Goal: Task Accomplishment & Management: Manage account settings

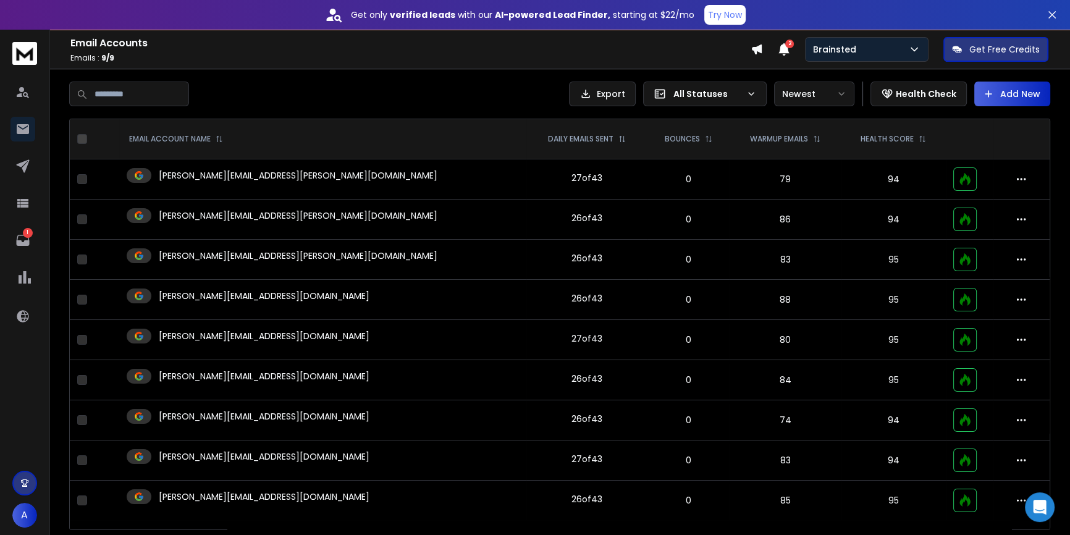
click at [877, 51] on div "Brainsted" at bounding box center [866, 49] width 107 height 12
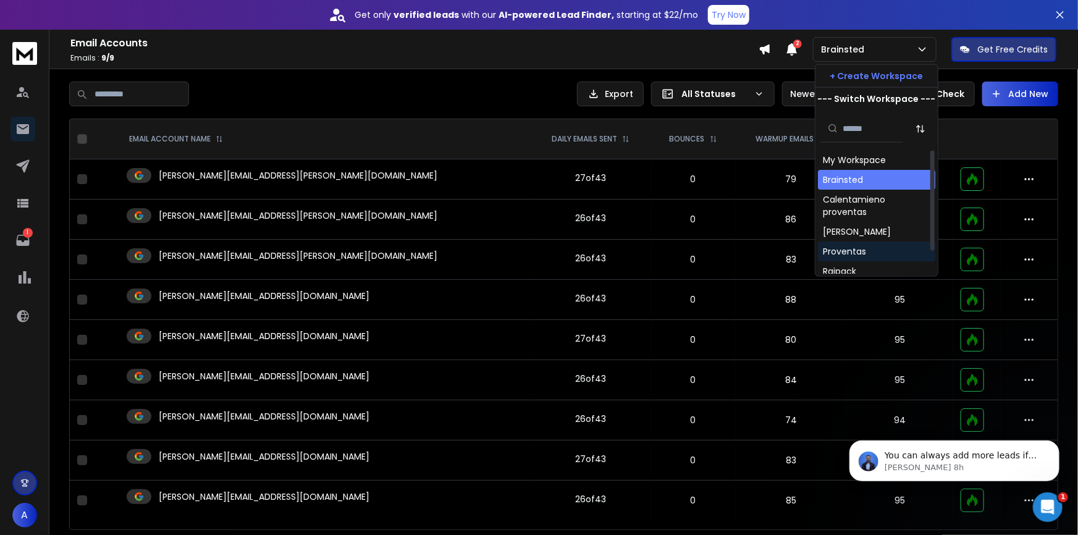
click at [865, 249] on div "Proventas" at bounding box center [844, 251] width 43 height 12
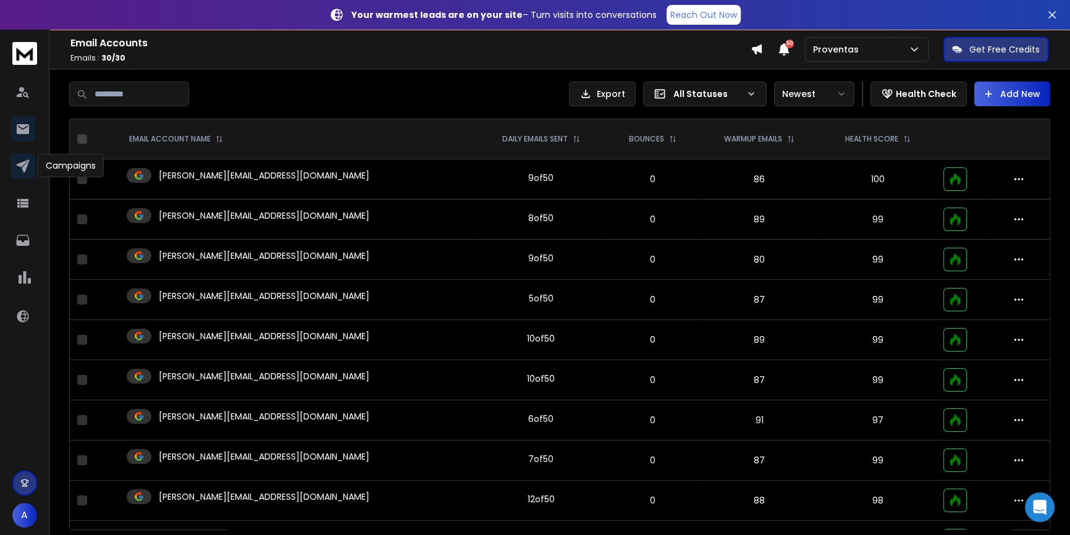
click at [23, 159] on icon at bounding box center [22, 166] width 15 height 15
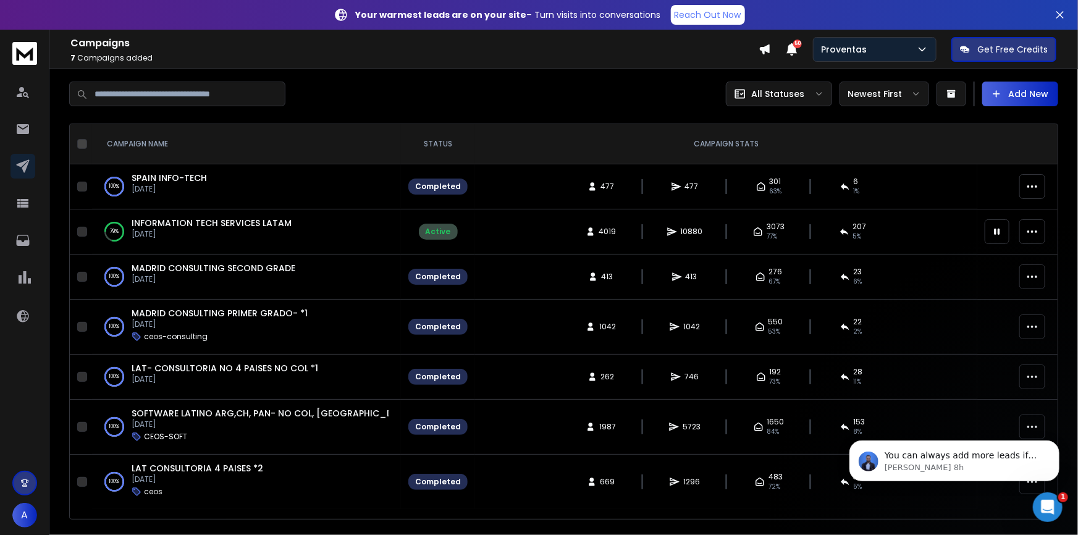
click at [883, 48] on div "Proventas" at bounding box center [874, 49] width 107 height 12
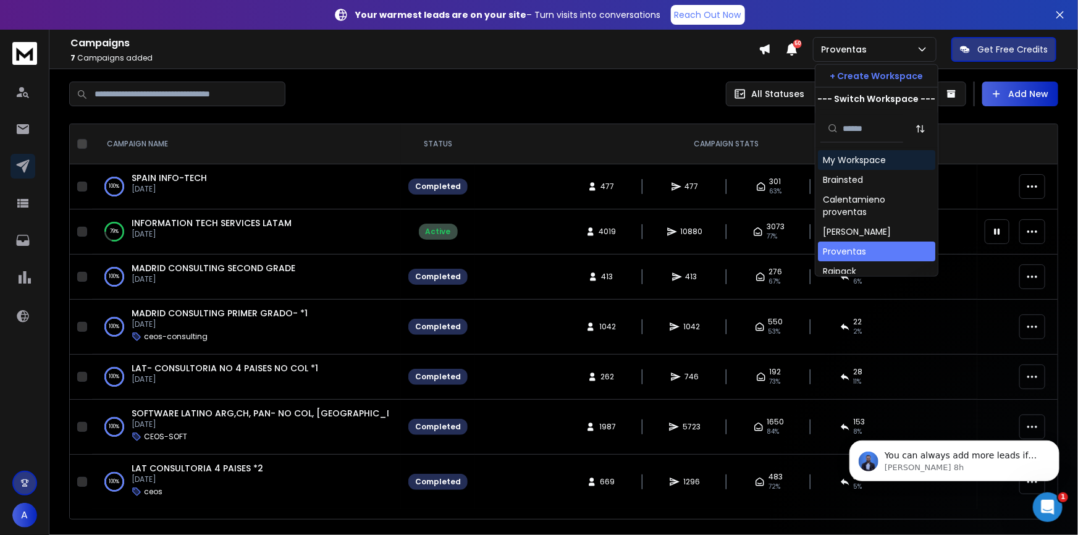
click at [659, 93] on div "Campaigns 7 Campaigns Added All Statuses Newest First Add New" at bounding box center [811, 94] width 495 height 25
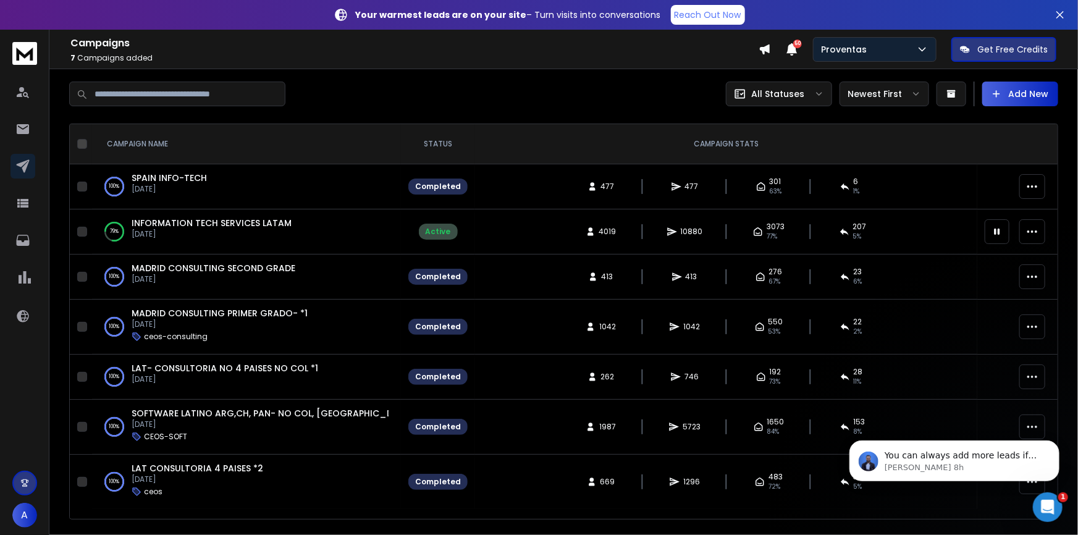
click at [904, 59] on button "Proventas" at bounding box center [875, 49] width 124 height 25
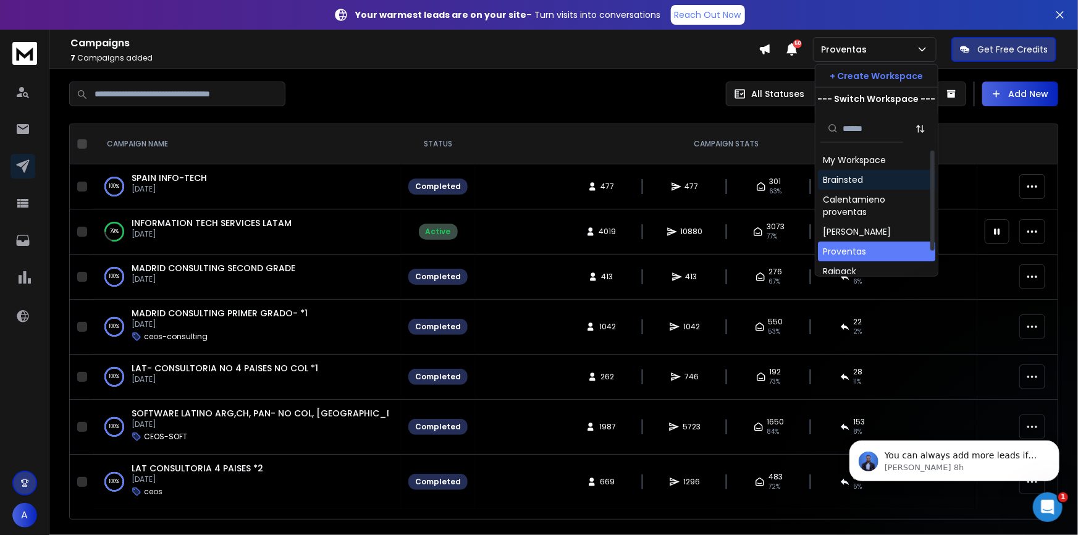
click at [860, 177] on div "Brainsted" at bounding box center [843, 180] width 40 height 12
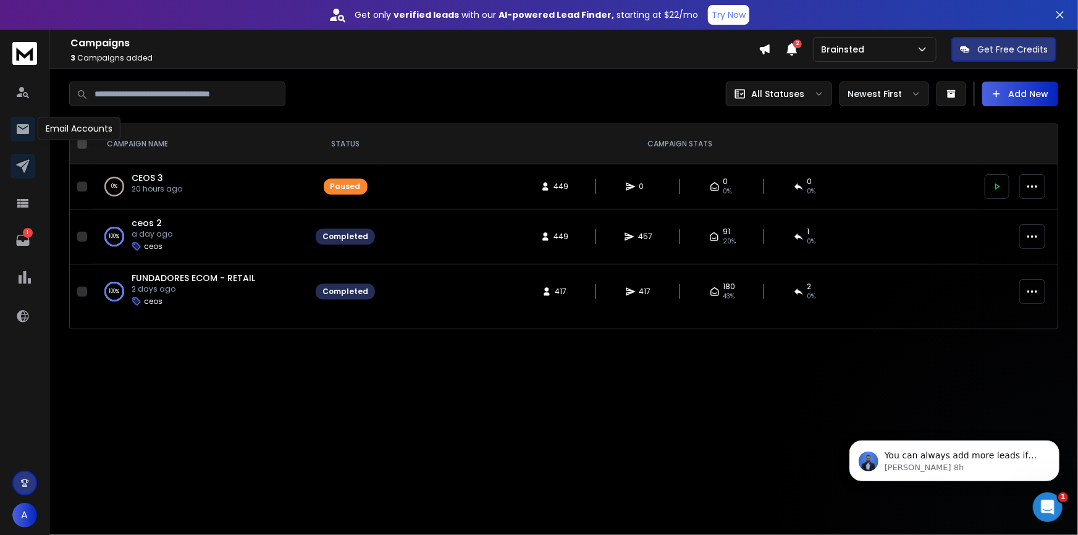
click at [32, 128] on link at bounding box center [23, 129] width 25 height 25
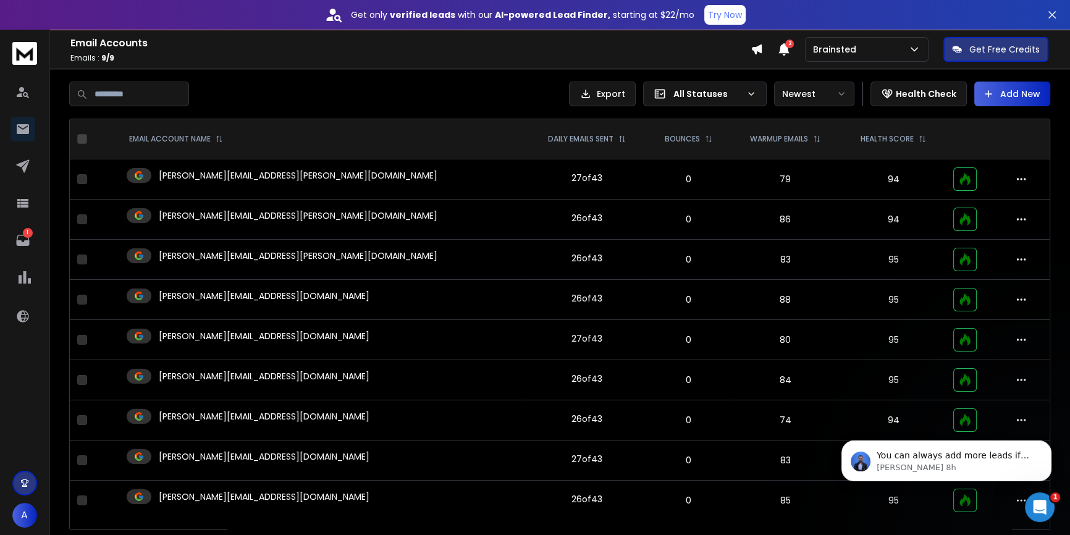
scroll to position [6, 0]
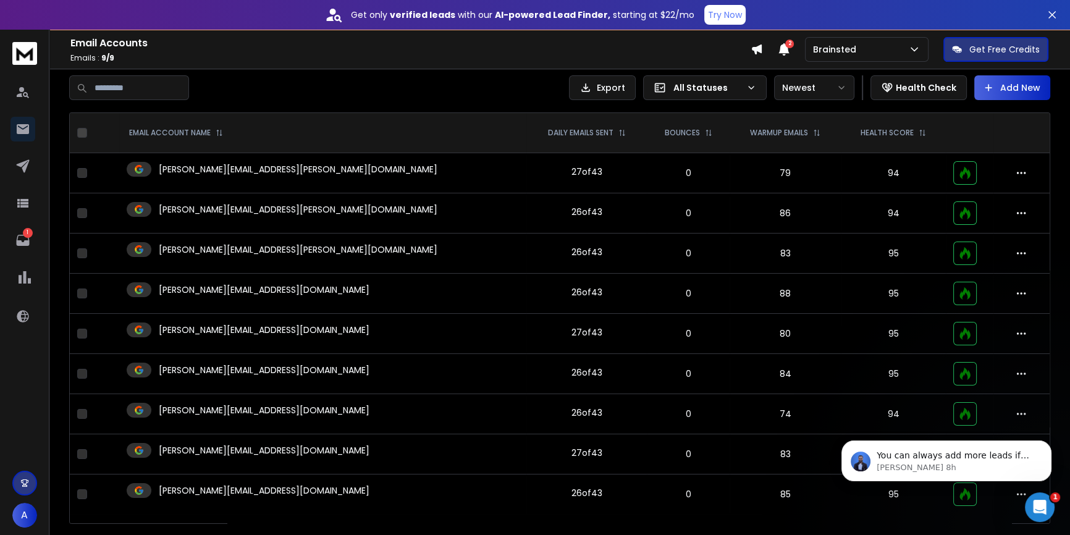
click at [395, 73] on div "Export All Statuses Newest Health Check Add New EMAIL ACCOUNT NAME DAILY EMAILS…" at bounding box center [559, 299] width 1021 height 473
